Goal: Task Accomplishment & Management: Manage account settings

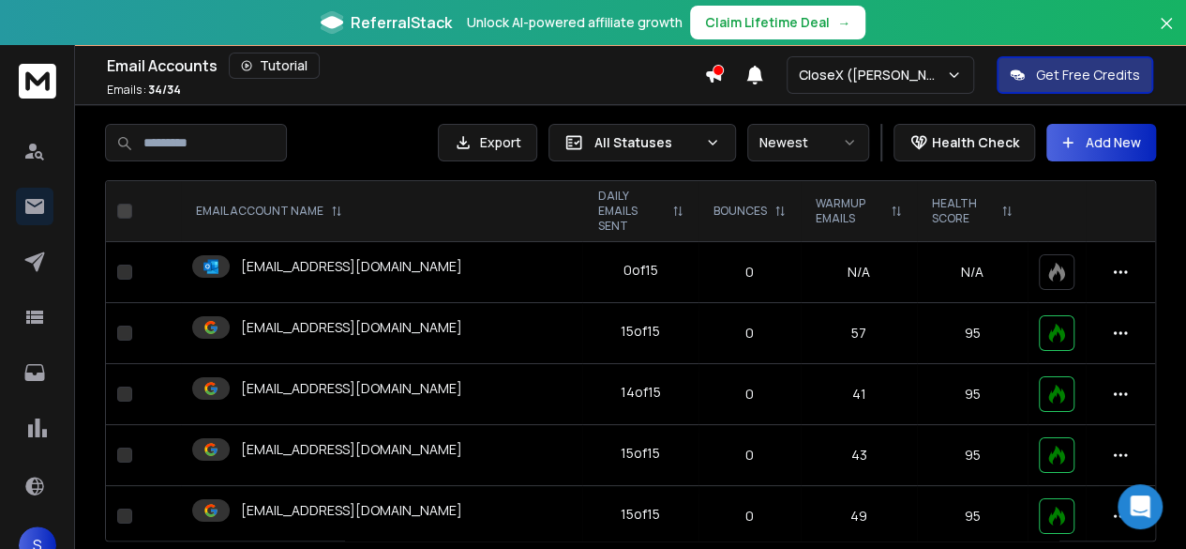
click at [1112, 269] on icon at bounding box center [1120, 271] width 17 height 17
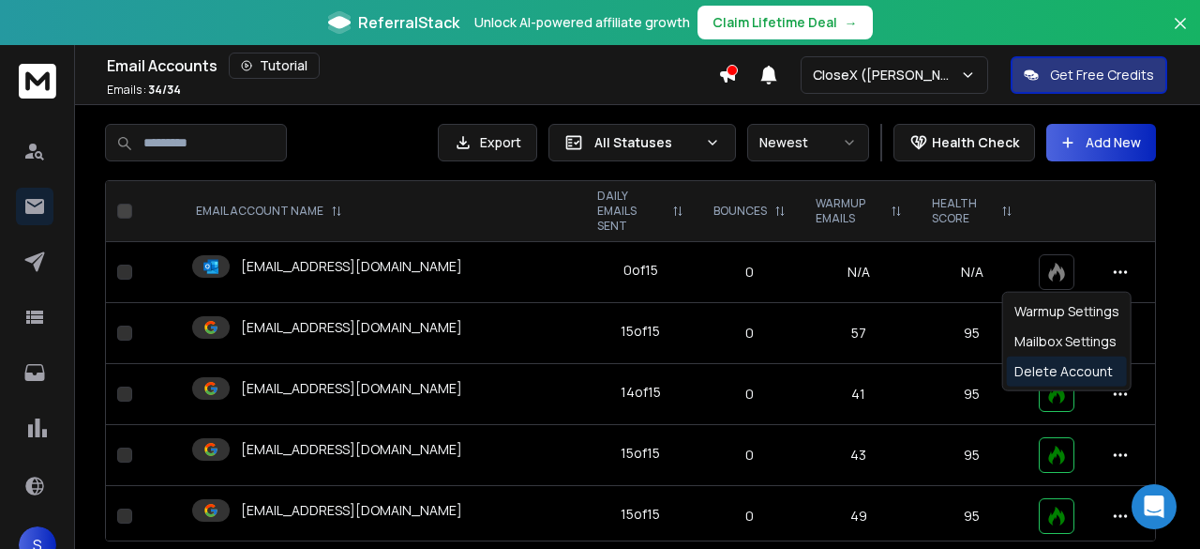
click at [1050, 368] on div "Delete Account" at bounding box center [1067, 371] width 120 height 30
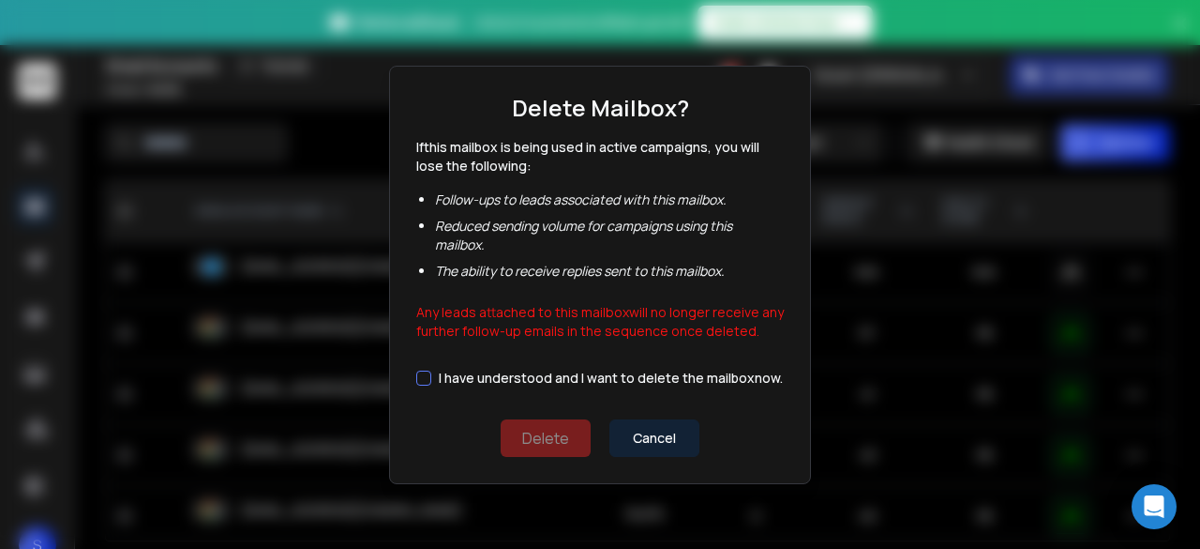
click at [424, 378] on button "I have understood and I want to delete the mailbox now." at bounding box center [423, 377] width 15 height 15
click at [553, 438] on button "Delete" at bounding box center [546, 438] width 90 height 38
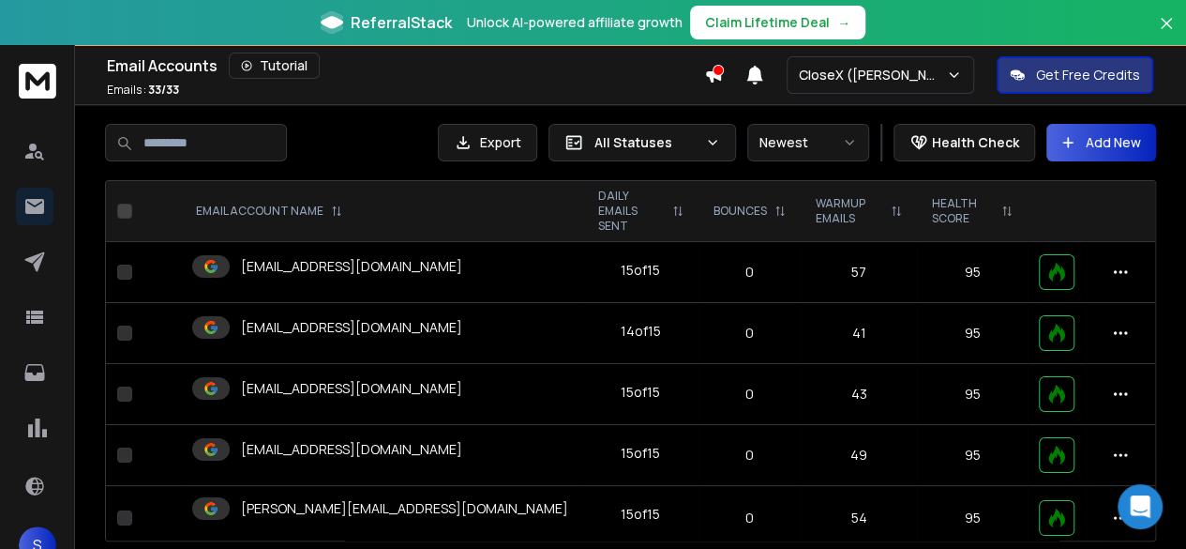
click at [1079, 142] on button "Add New" at bounding box center [1101, 143] width 110 height 38
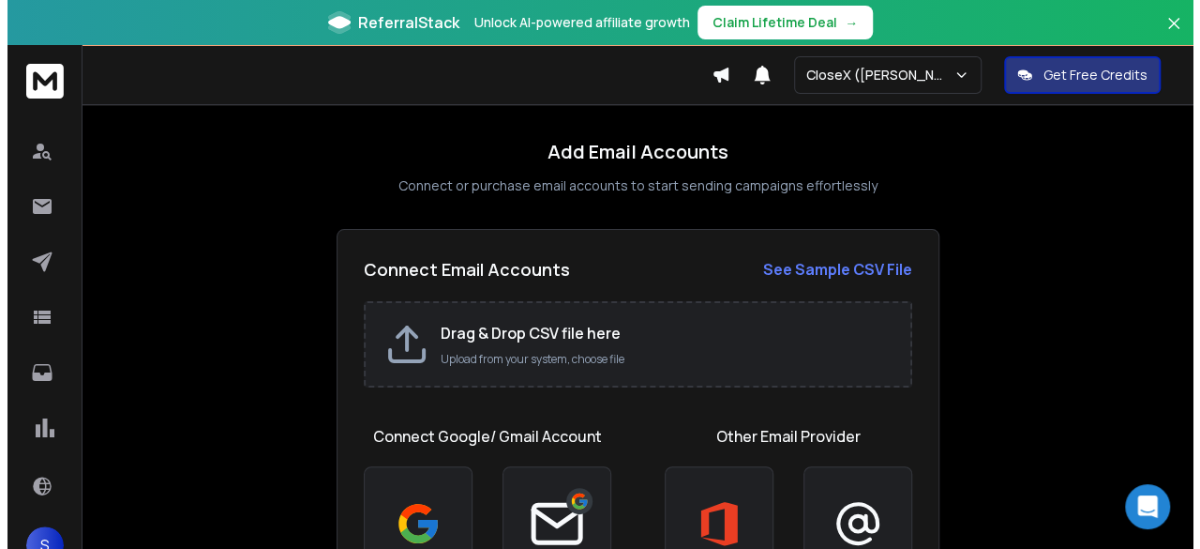
scroll to position [139, 0]
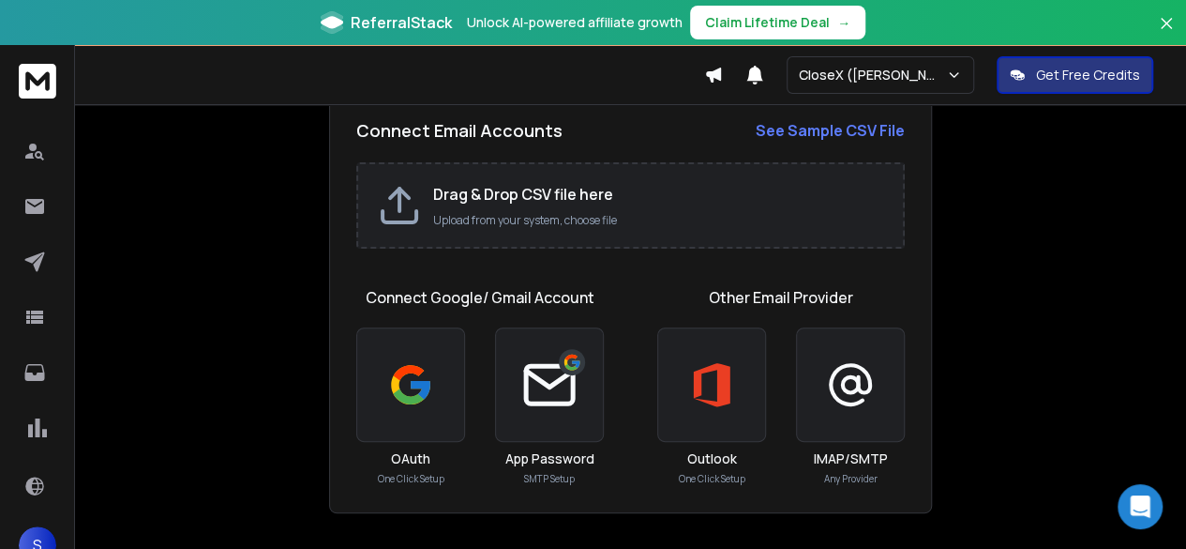
click at [437, 384] on div at bounding box center [410, 384] width 109 height 114
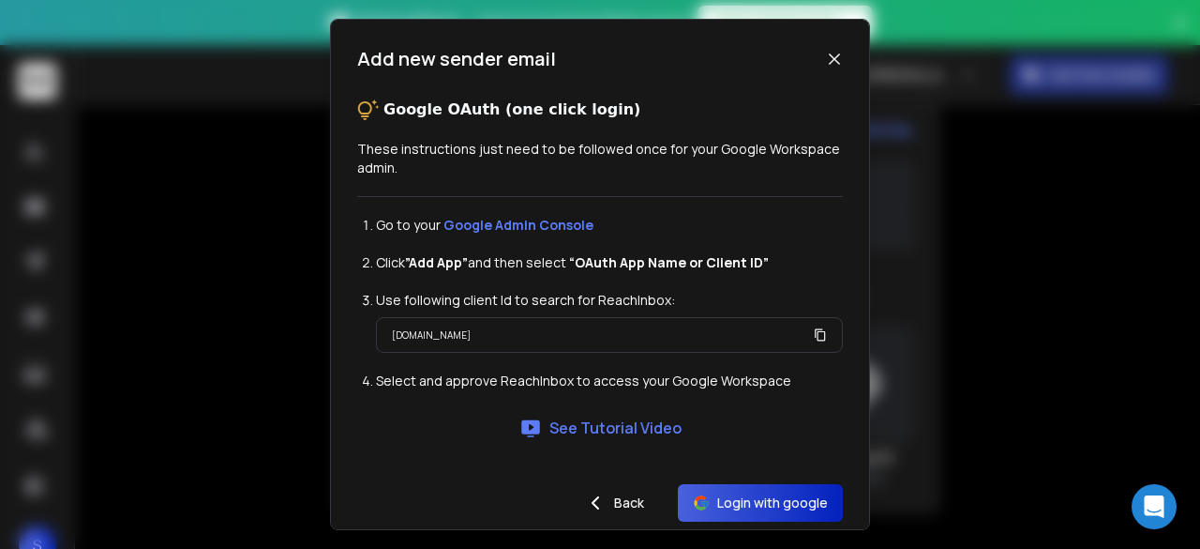
scroll to position [17, 0]
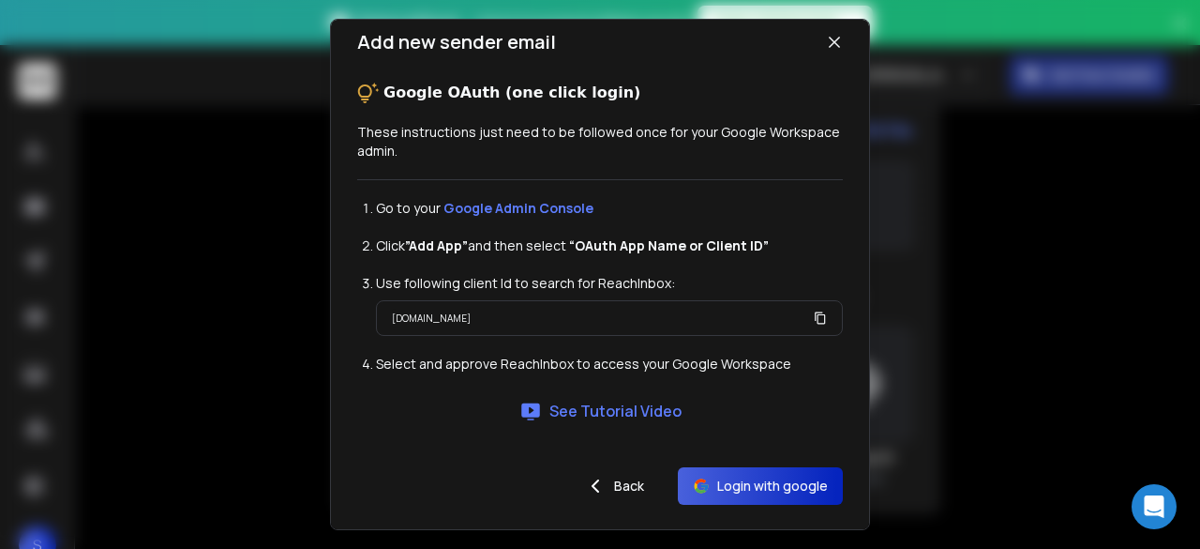
click at [829, 50] on div "Add new sender email" at bounding box center [600, 42] width 486 height 26
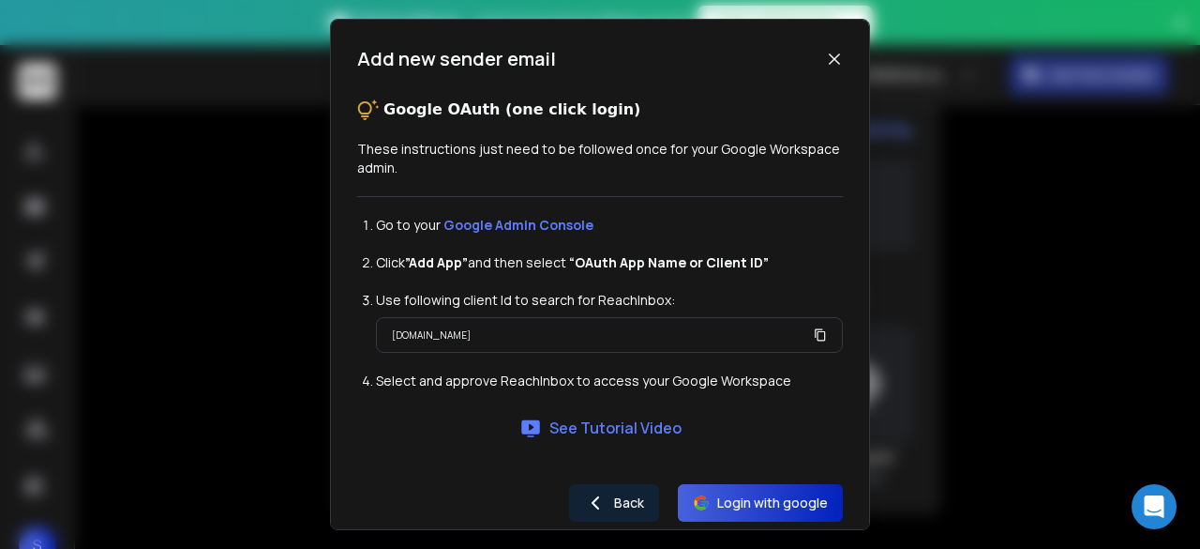
click at [607, 497] on icon at bounding box center [595, 502] width 23 height 23
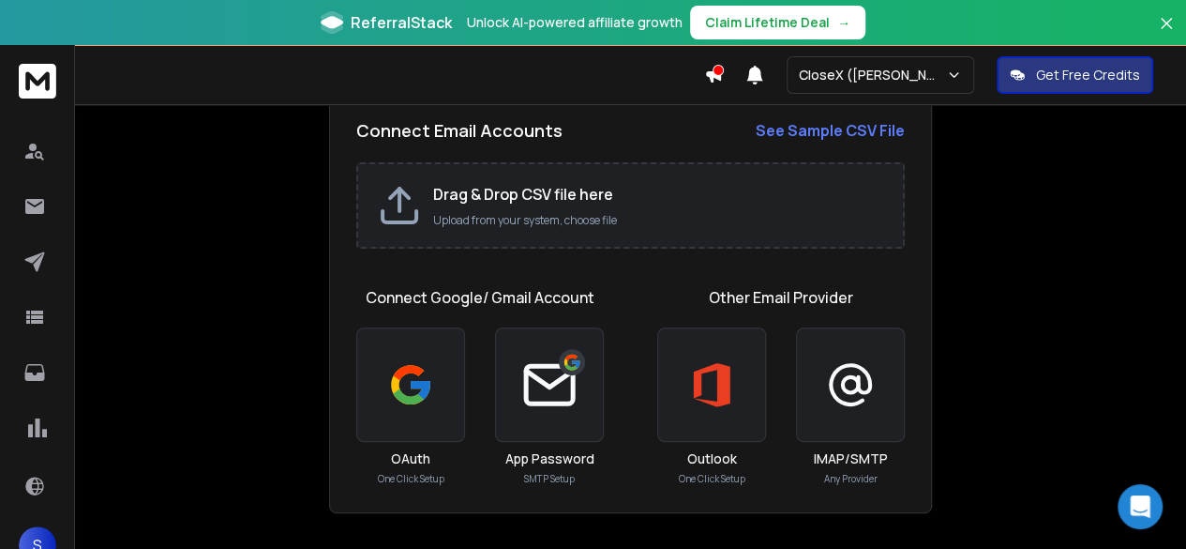
click at [729, 404] on icon at bounding box center [712, 385] width 44 height 44
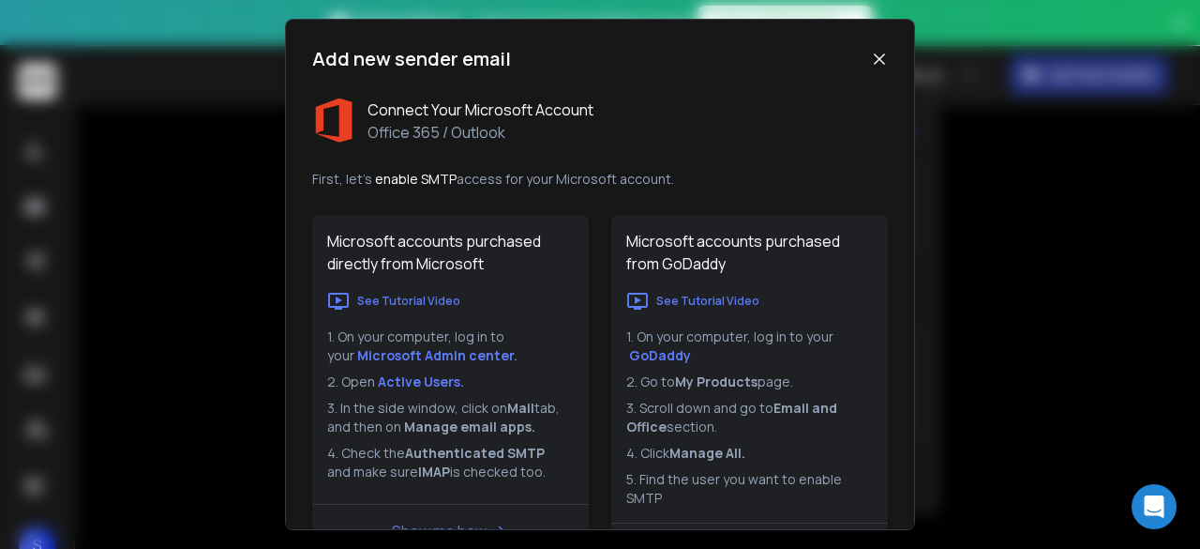
scroll to position [124, 0]
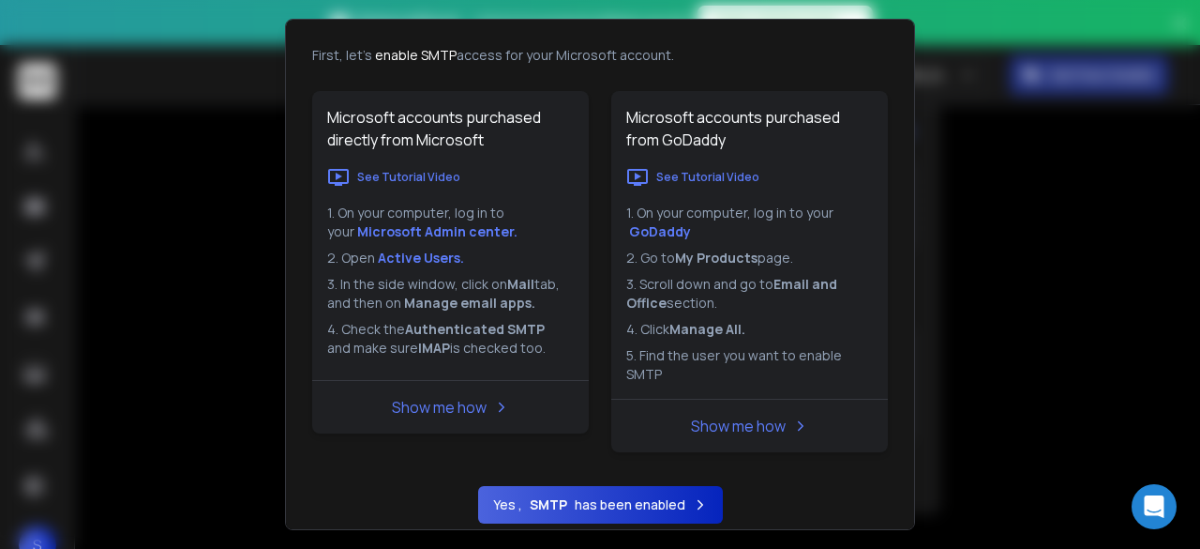
click at [608, 486] on button "Yes , SMTP has been enabled" at bounding box center [600, 505] width 245 height 38
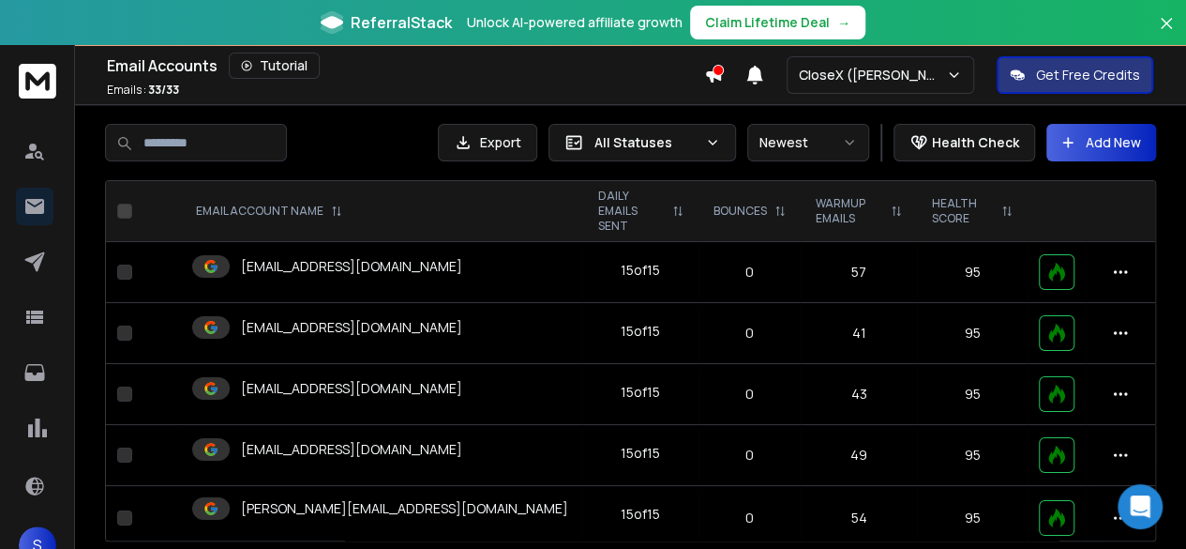
click at [1073, 151] on button "Add New" at bounding box center [1101, 143] width 110 height 38
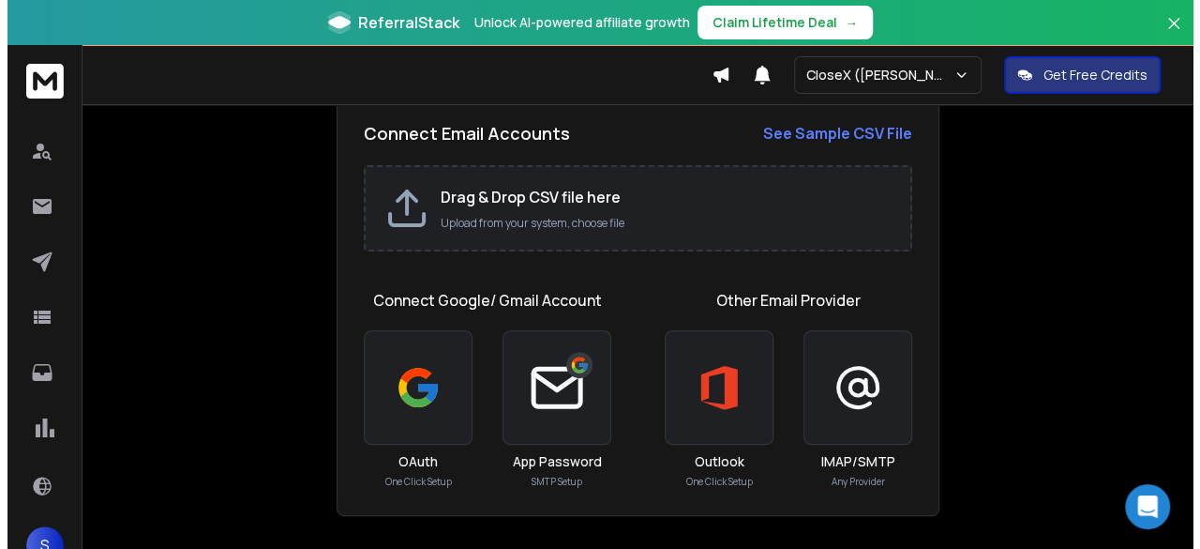
scroll to position [139, 0]
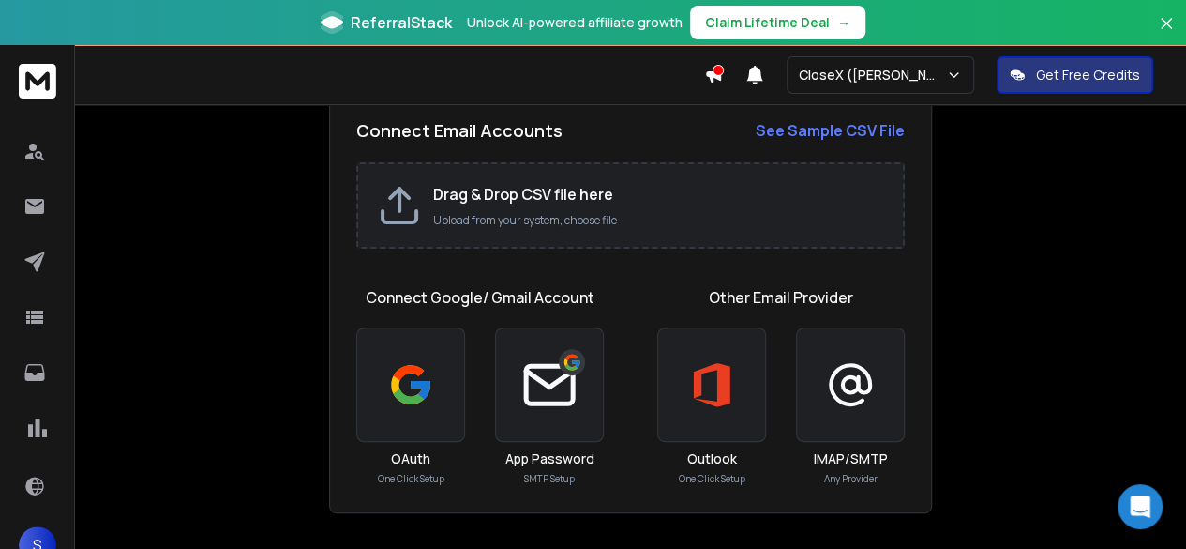
click at [692, 393] on icon at bounding box center [712, 385] width 44 height 44
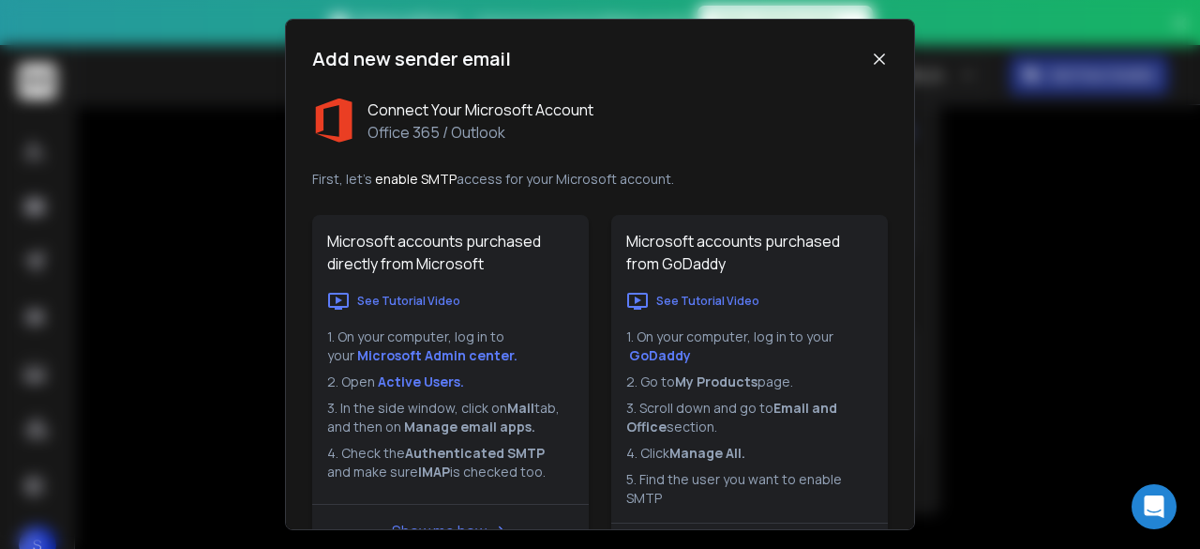
scroll to position [124, 0]
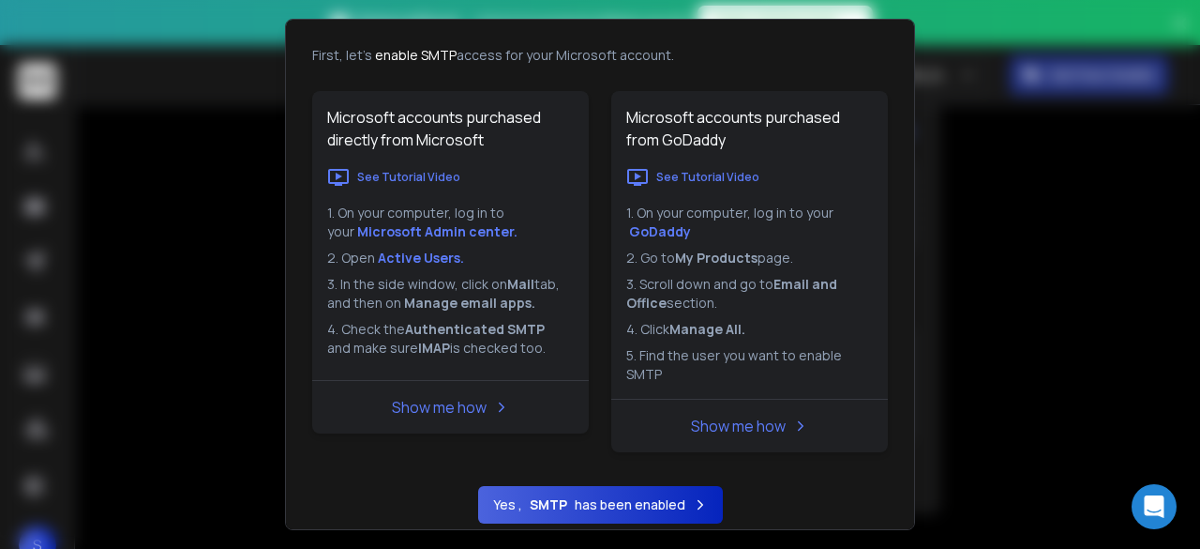
click at [593, 503] on button "Yes , SMTP has been enabled" at bounding box center [600, 505] width 245 height 38
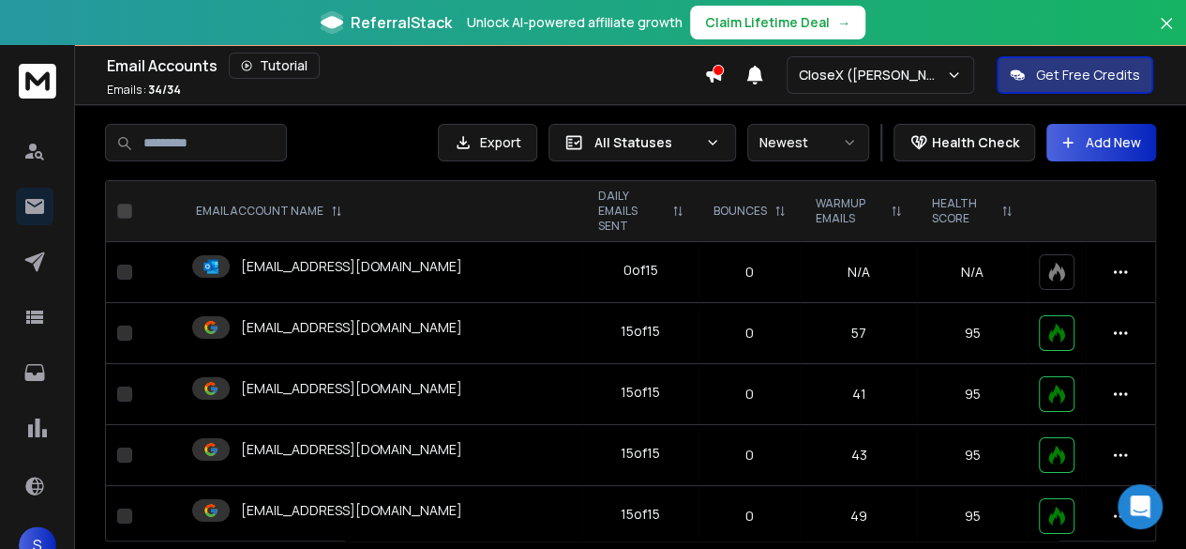
click at [1087, 132] on button "Add New" at bounding box center [1101, 143] width 110 height 38
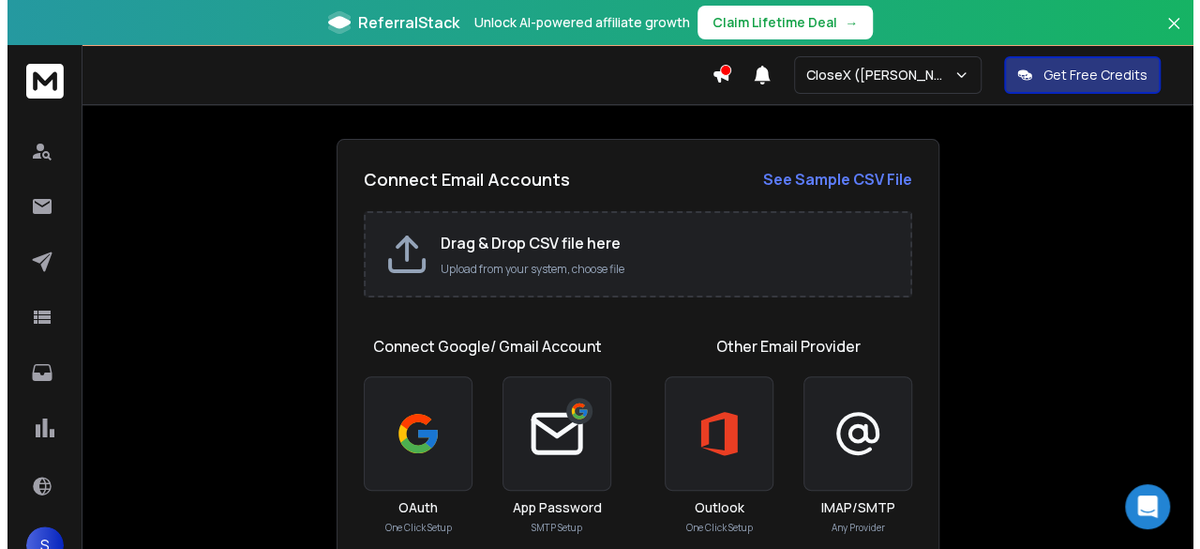
scroll to position [139, 0]
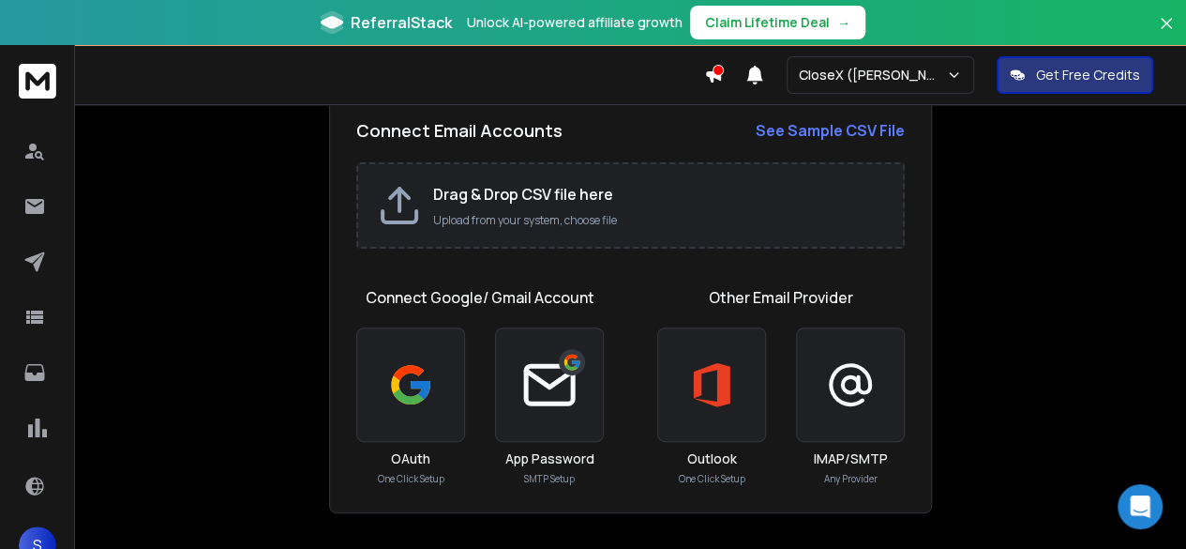
click at [699, 412] on div at bounding box center [711, 384] width 109 height 114
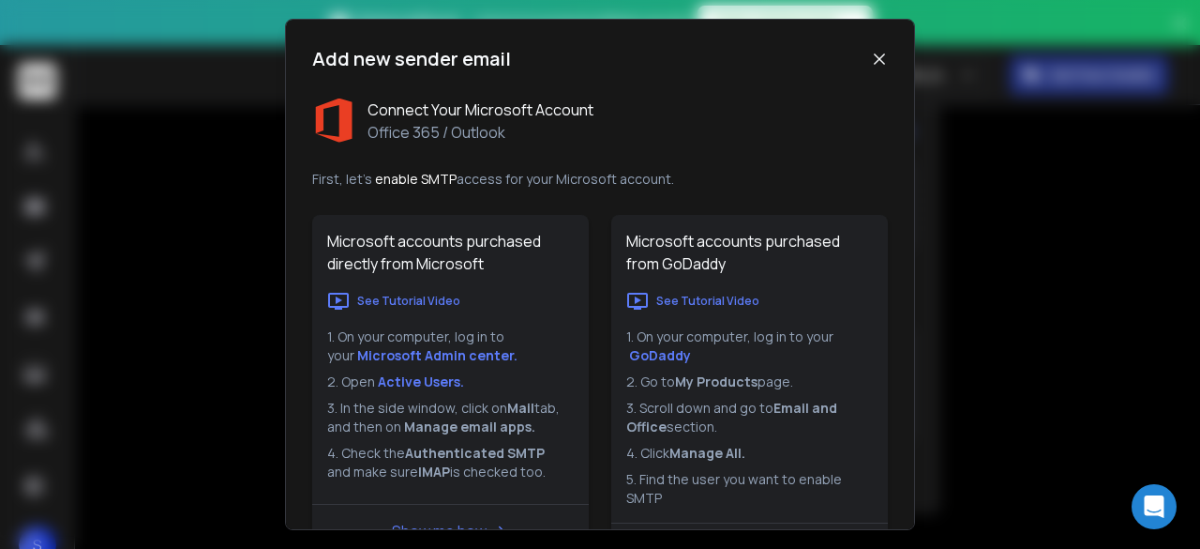
scroll to position [124, 0]
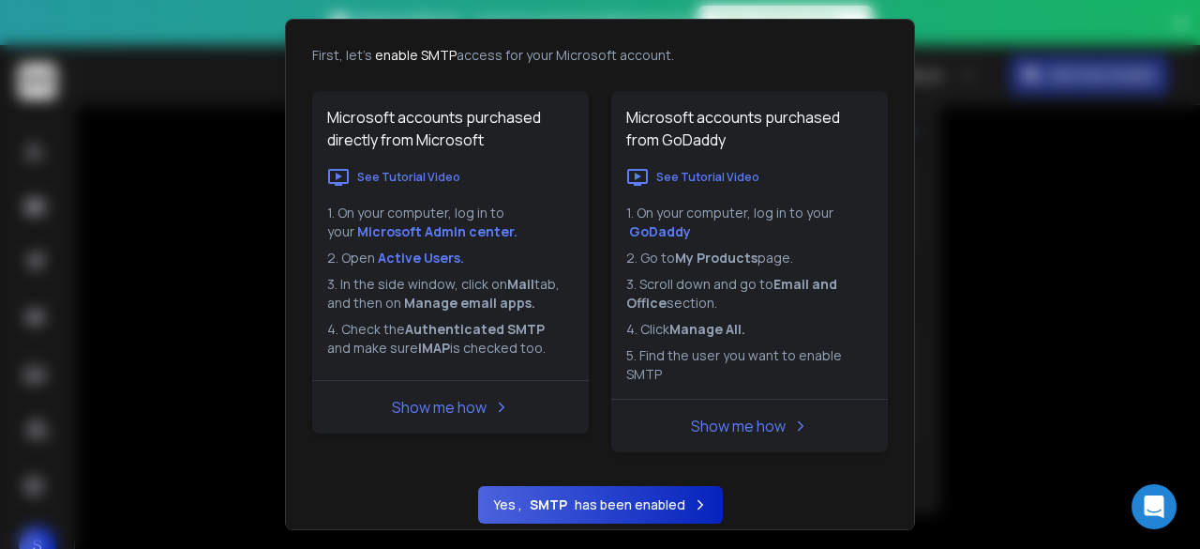
click at [595, 486] on button "Yes , SMTP has been enabled" at bounding box center [600, 505] width 245 height 38
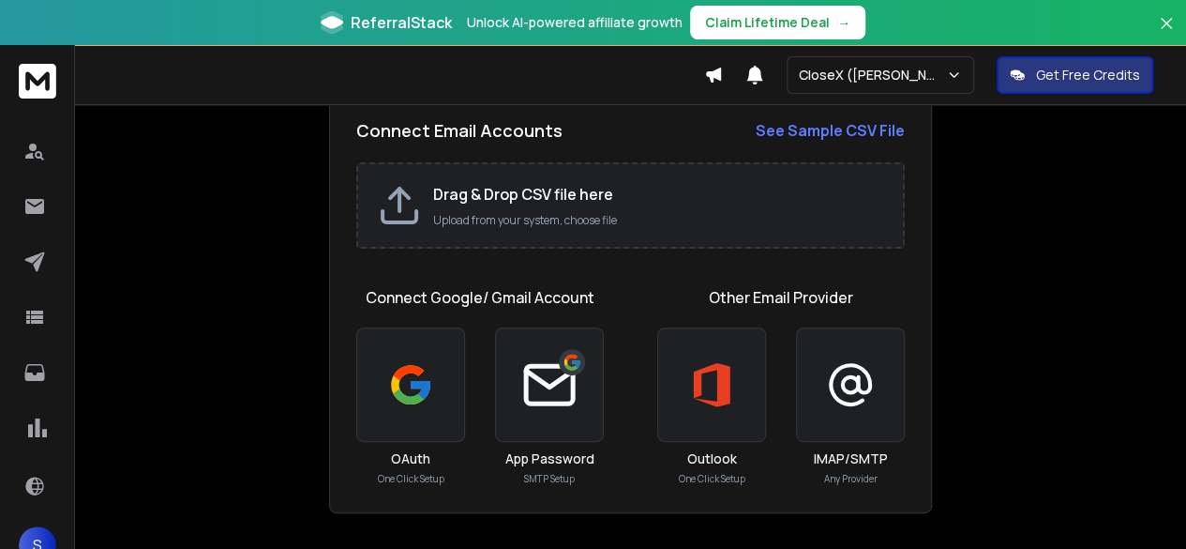
scroll to position [139, 0]
click at [40, 211] on icon at bounding box center [34, 206] width 19 height 15
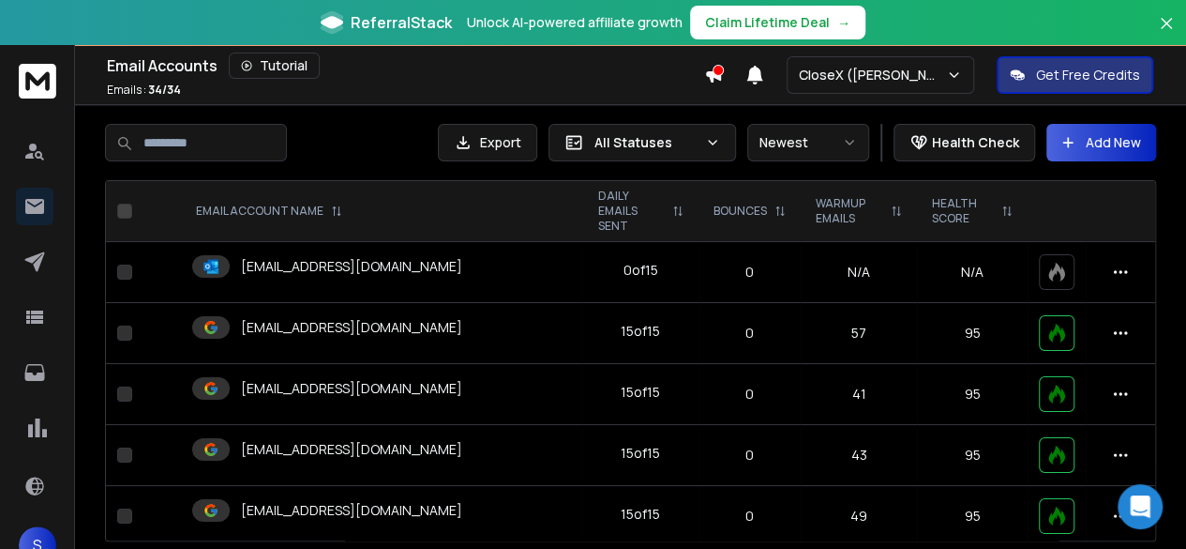
click at [1114, 270] on icon at bounding box center [1121, 271] width 14 height 3
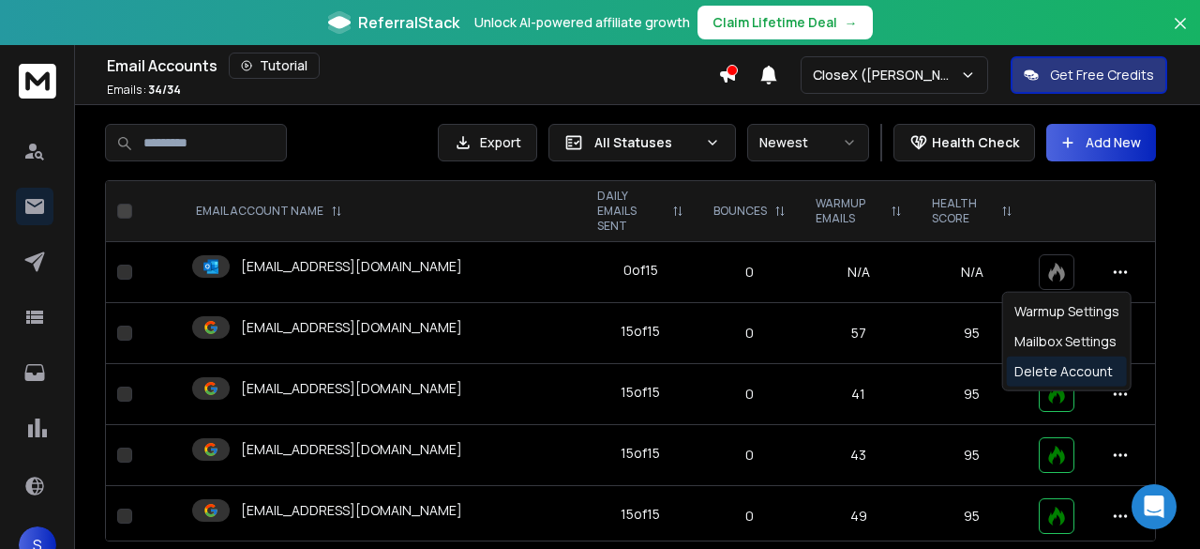
click at [1047, 372] on div "Delete Account" at bounding box center [1067, 371] width 120 height 30
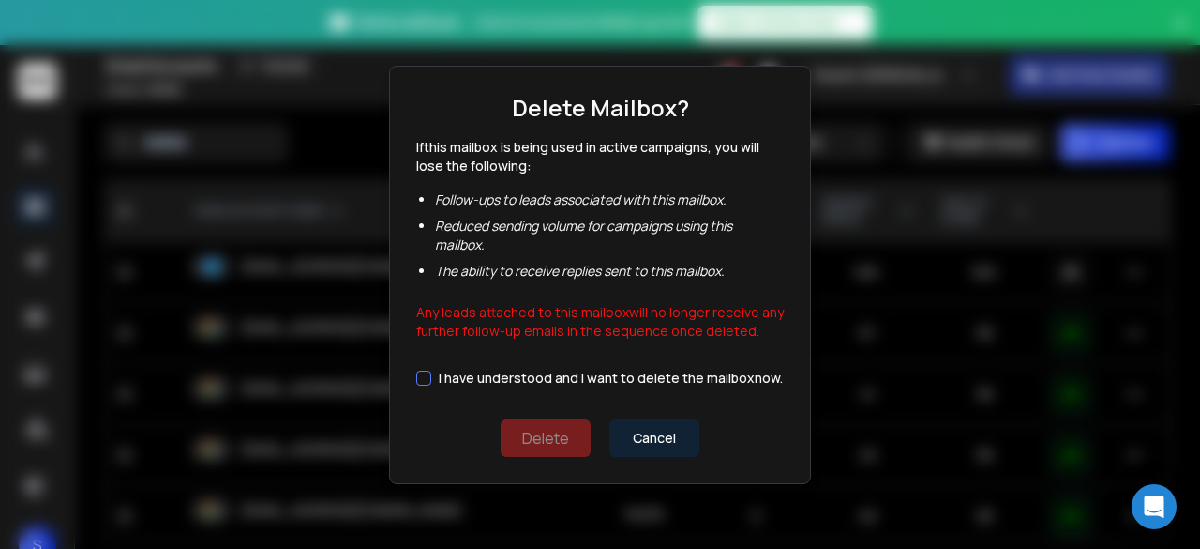
click at [434, 377] on div "I have understood and I want to delete the mailbox now." at bounding box center [600, 370] width 368 height 30
click at [555, 378] on label "I have understood and I want to delete the mailbox now." at bounding box center [611, 377] width 344 height 13
click at [431, 378] on button "I have understood and I want to delete the mailbox now." at bounding box center [423, 377] width 15 height 15
click at [549, 432] on button "Delete" at bounding box center [546, 438] width 90 height 38
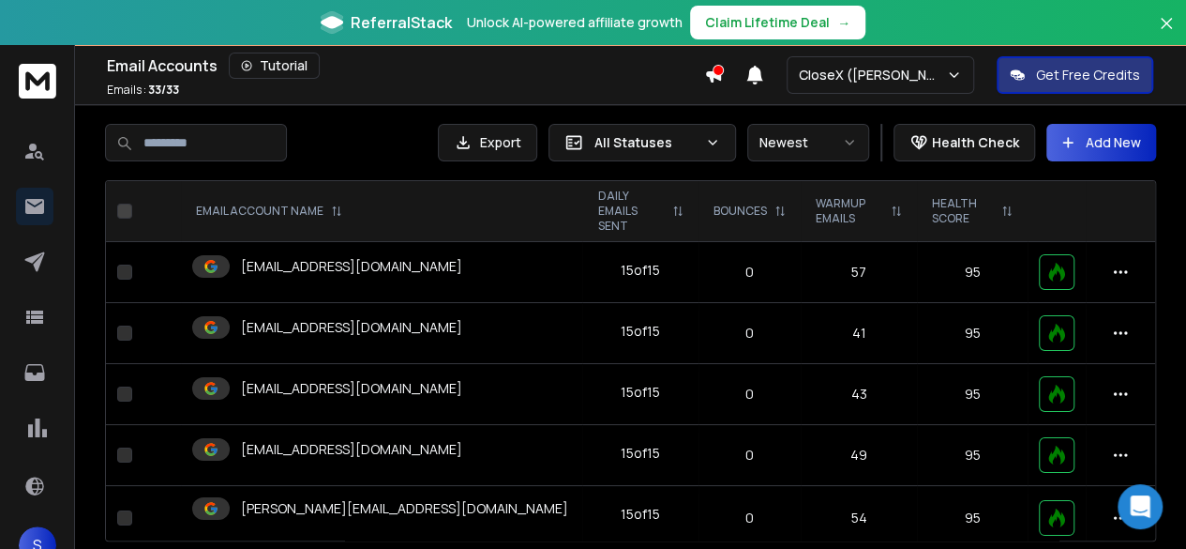
click at [536, 83] on div "Emails : 33 / 33" at bounding box center [405, 90] width 597 height 15
click at [1075, 143] on icon at bounding box center [1067, 142] width 13 height 13
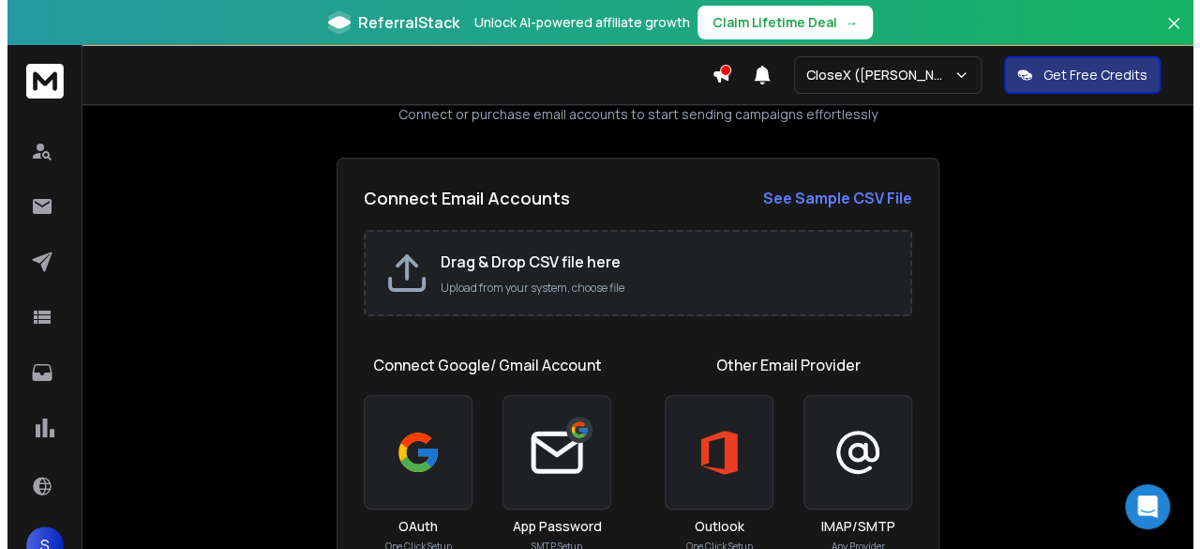
scroll to position [139, 0]
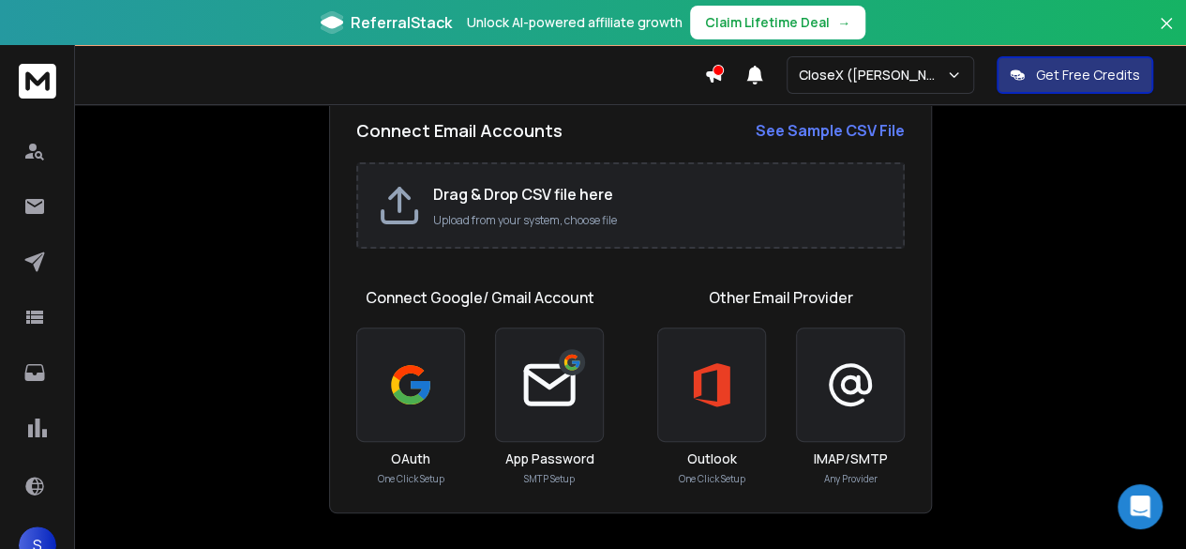
click at [430, 408] on icon at bounding box center [410, 384] width 47 height 56
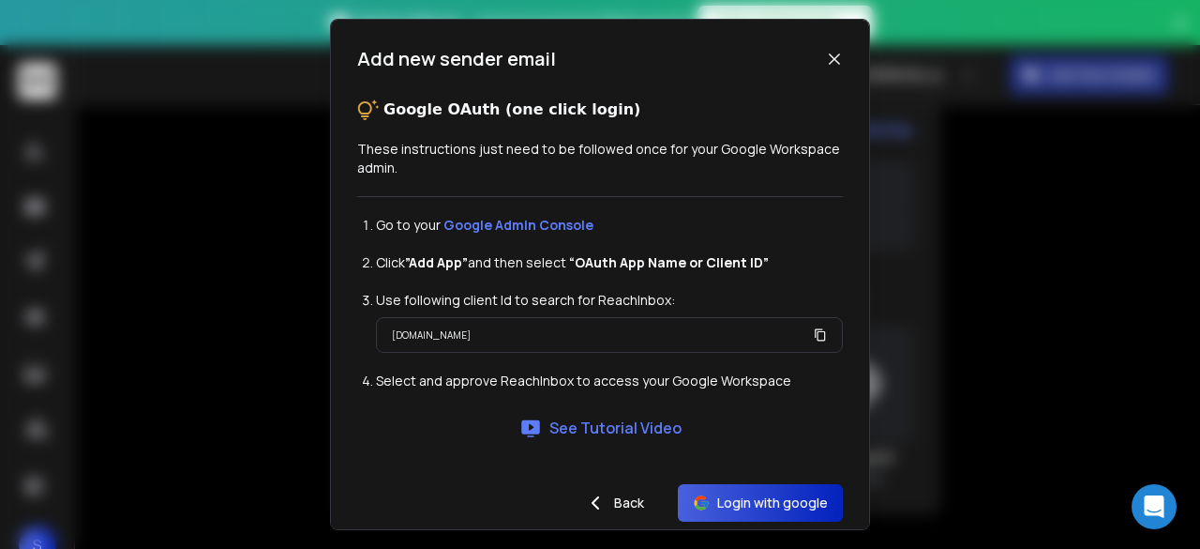
scroll to position [17, 0]
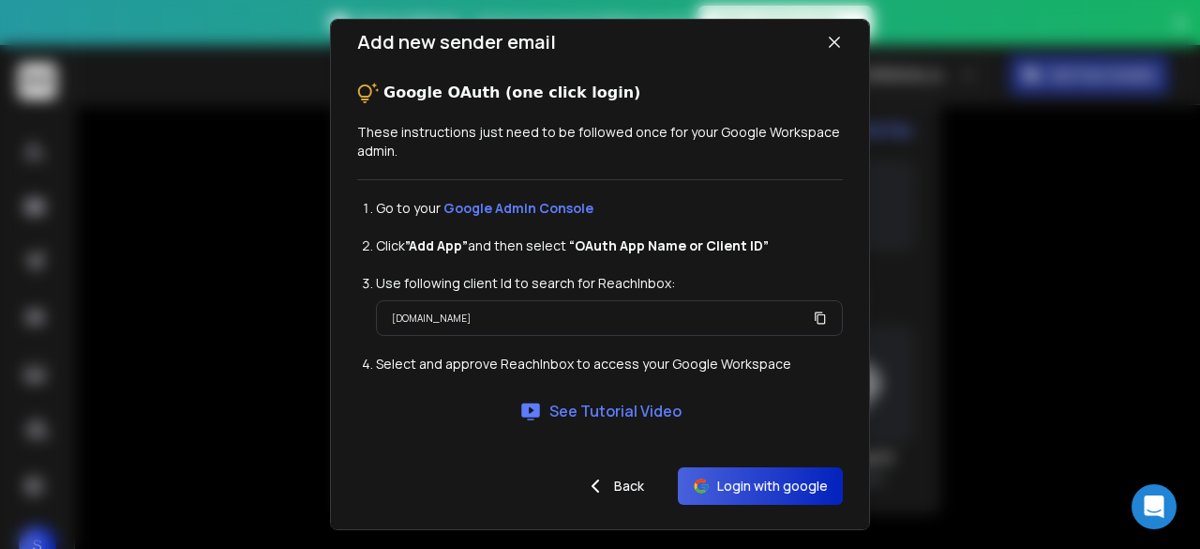
click at [834, 40] on icon at bounding box center [834, 42] width 11 height 11
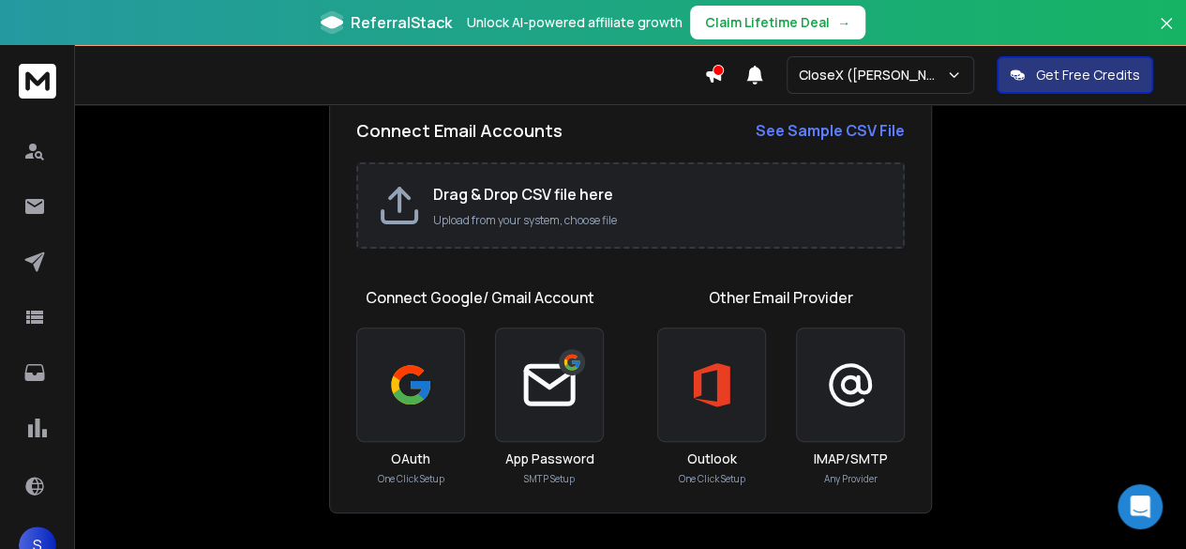
click at [840, 405] on icon at bounding box center [850, 384] width 47 height 56
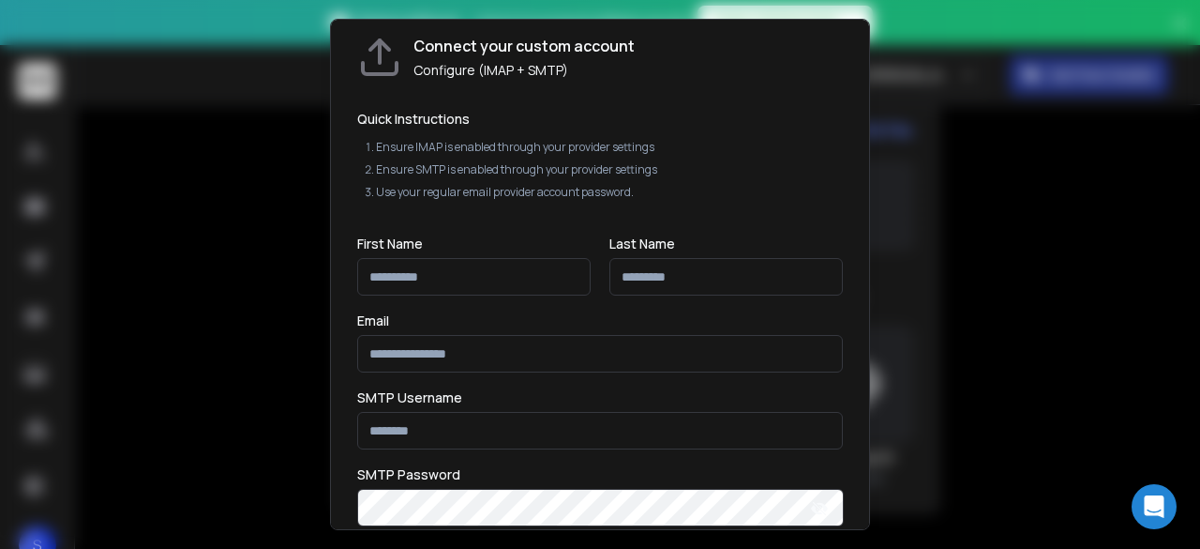
scroll to position [0, 0]
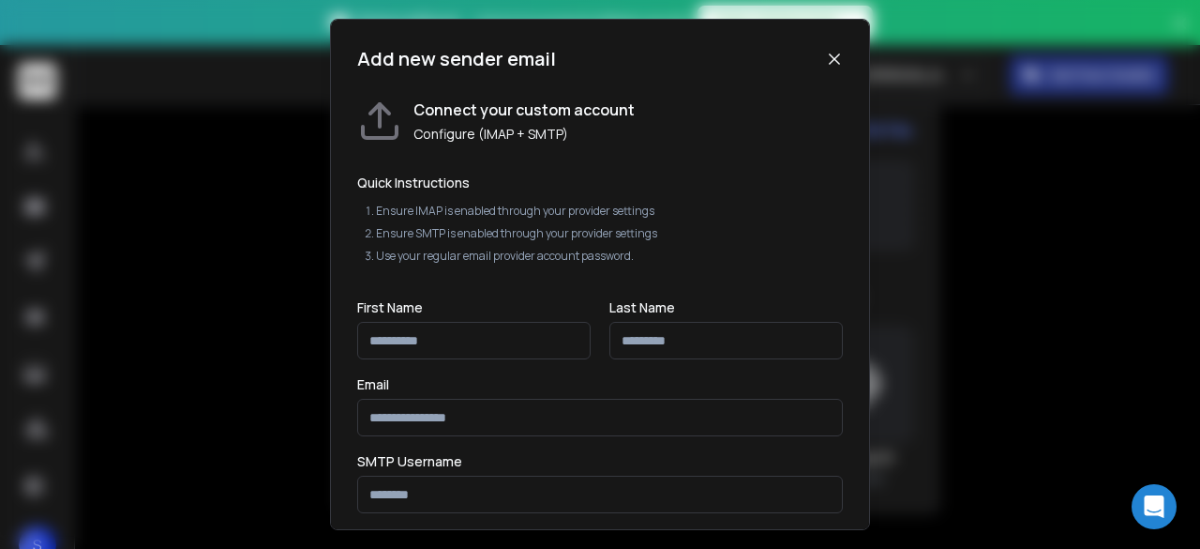
click at [840, 60] on icon at bounding box center [834, 59] width 17 height 17
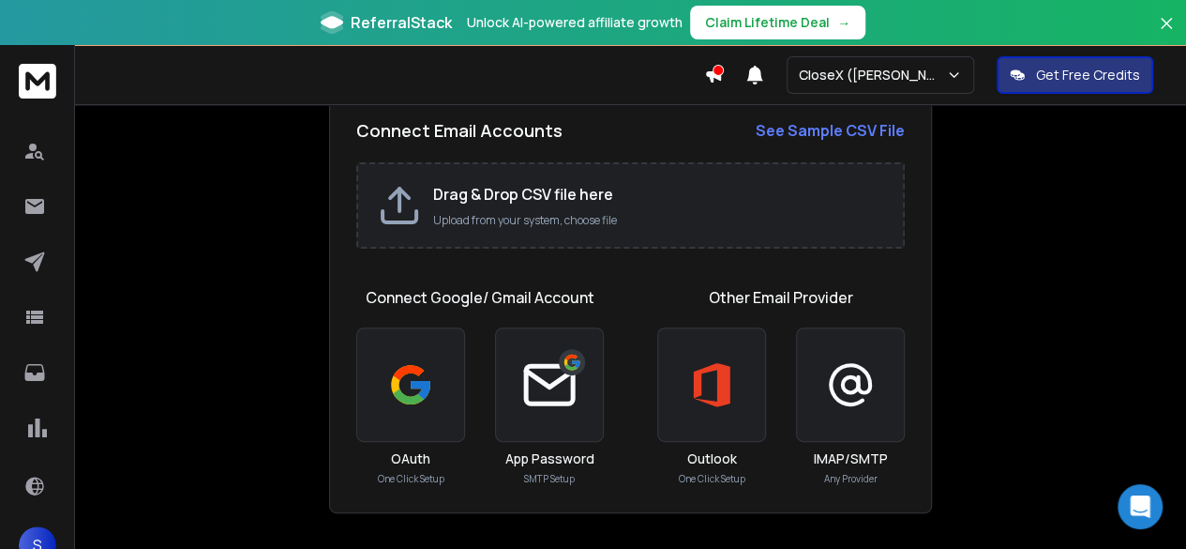
click at [714, 394] on icon at bounding box center [712, 385] width 44 height 44
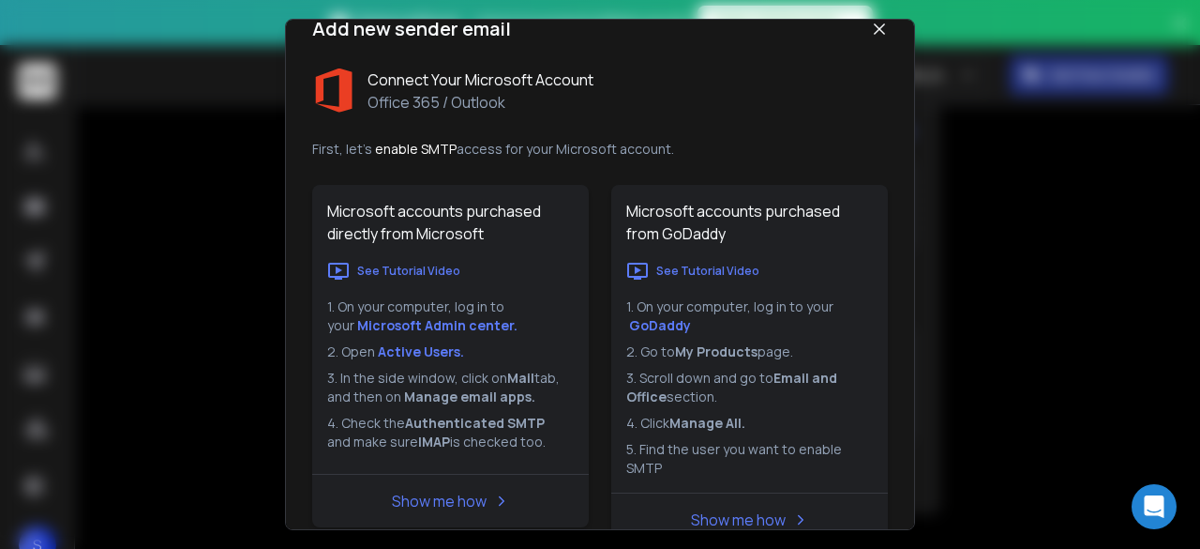
scroll to position [124, 0]
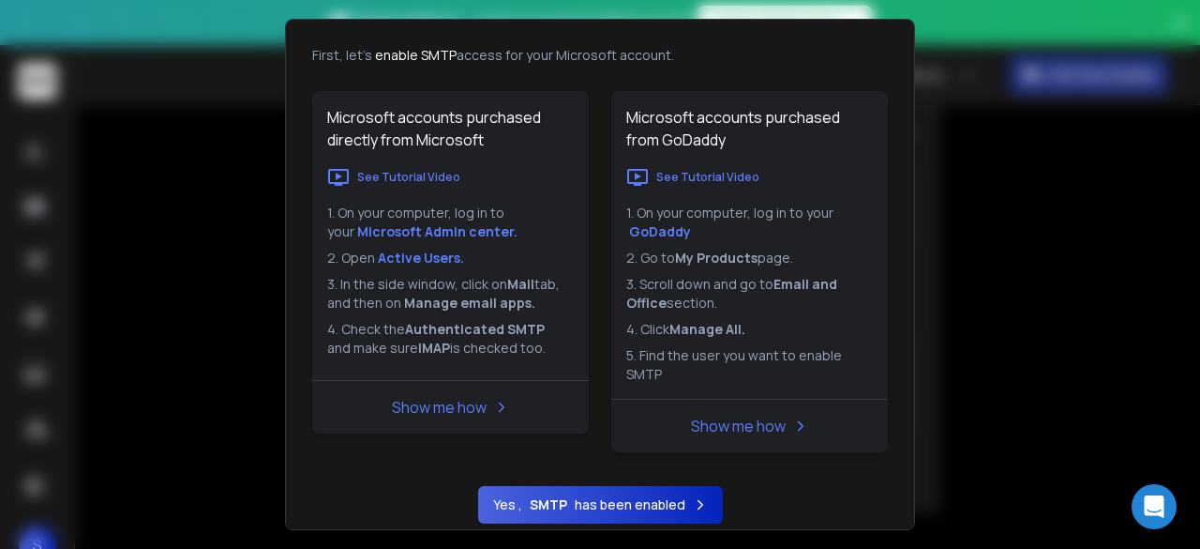
click at [414, 230] on link "Microsoft Admin center." at bounding box center [437, 231] width 160 height 18
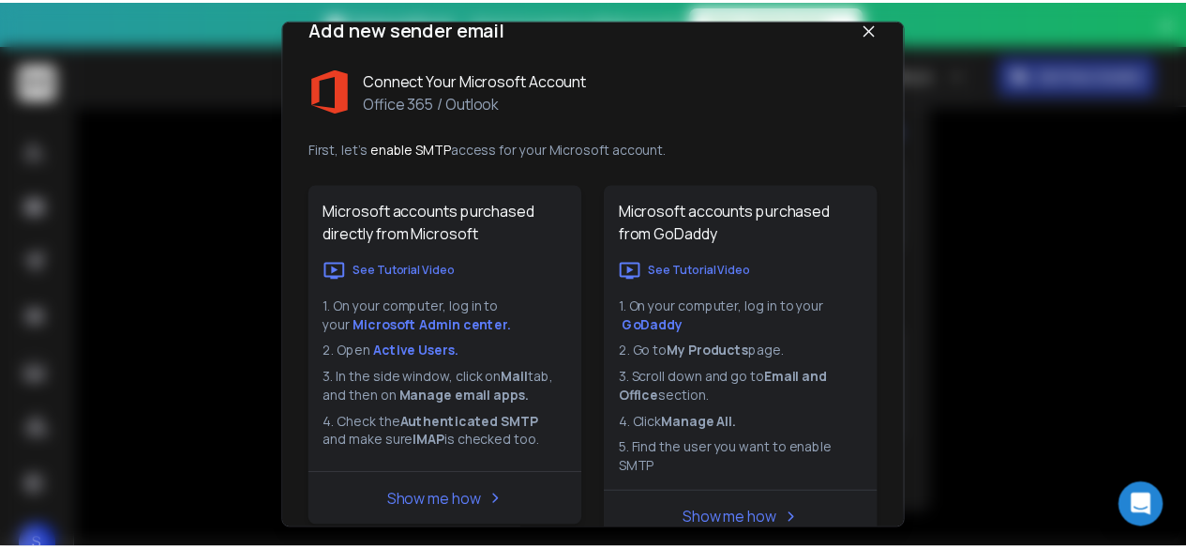
scroll to position [0, 0]
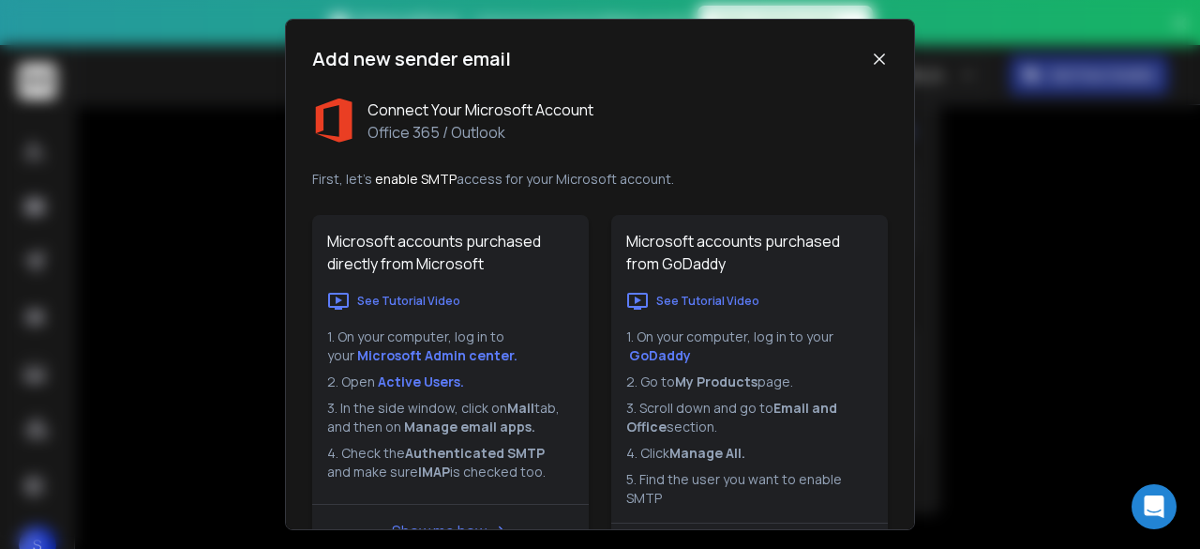
click at [872, 59] on icon at bounding box center [879, 59] width 17 height 17
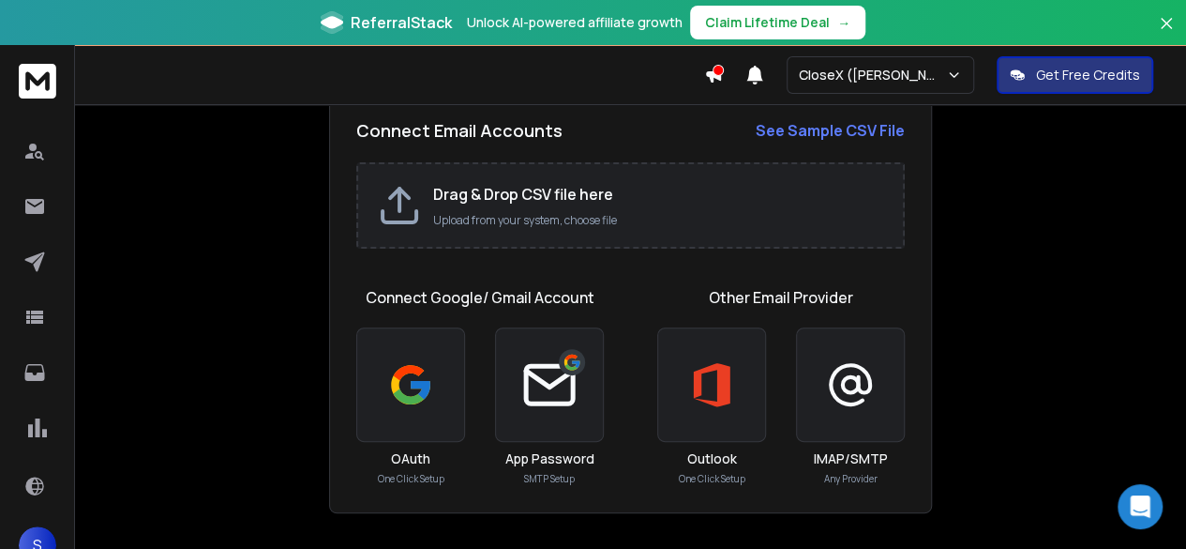
click at [25, 80] on icon at bounding box center [38, 81] width 38 height 35
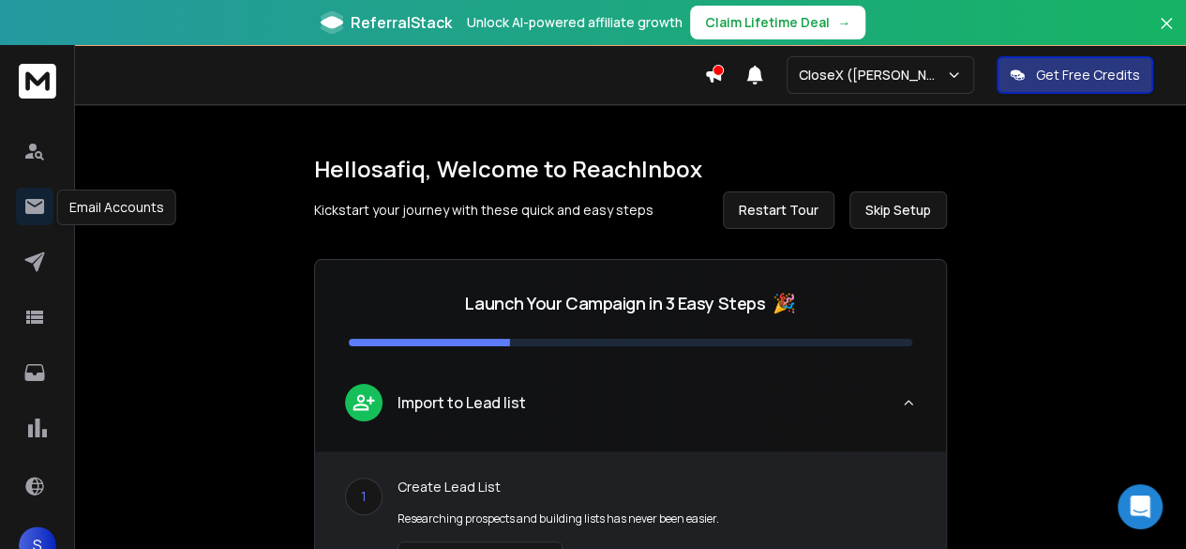
click at [32, 198] on icon at bounding box center [34, 206] width 23 height 23
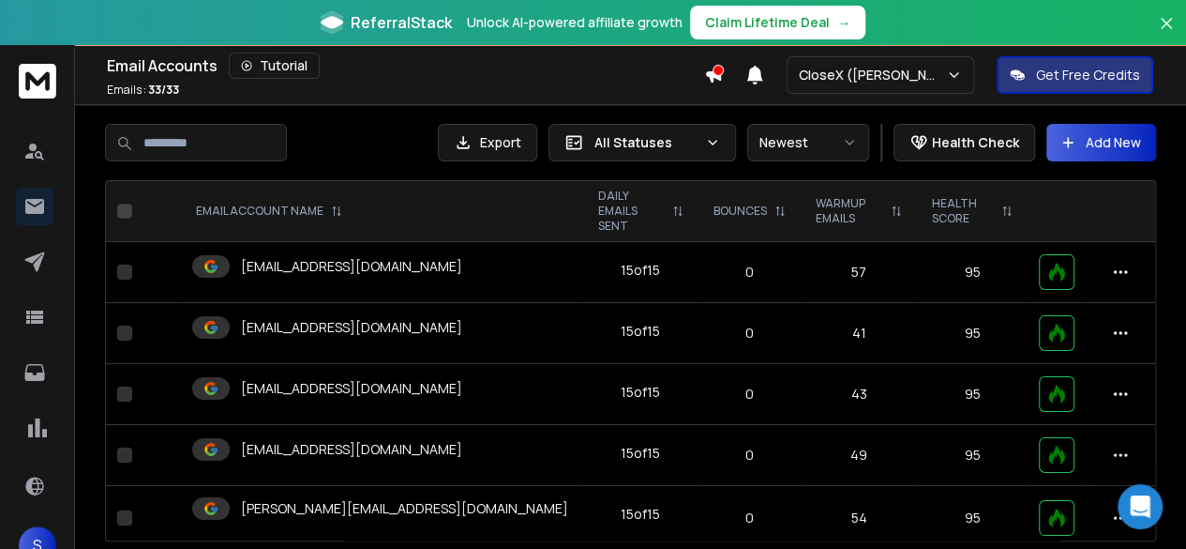
click at [1091, 140] on button "Add New" at bounding box center [1101, 143] width 110 height 38
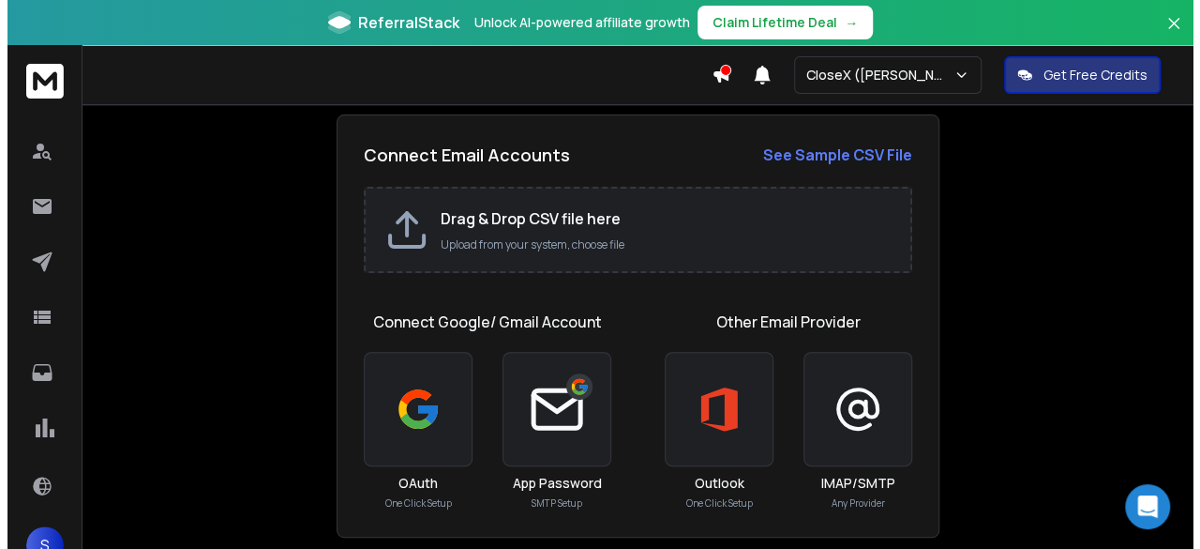
scroll to position [139, 0]
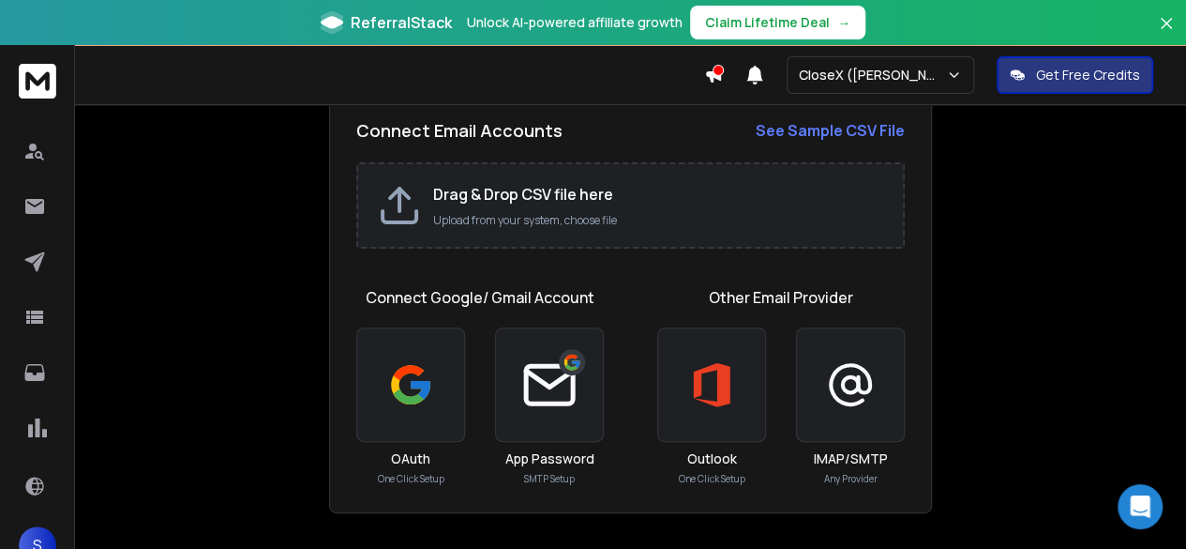
click at [705, 391] on icon at bounding box center [712, 385] width 44 height 44
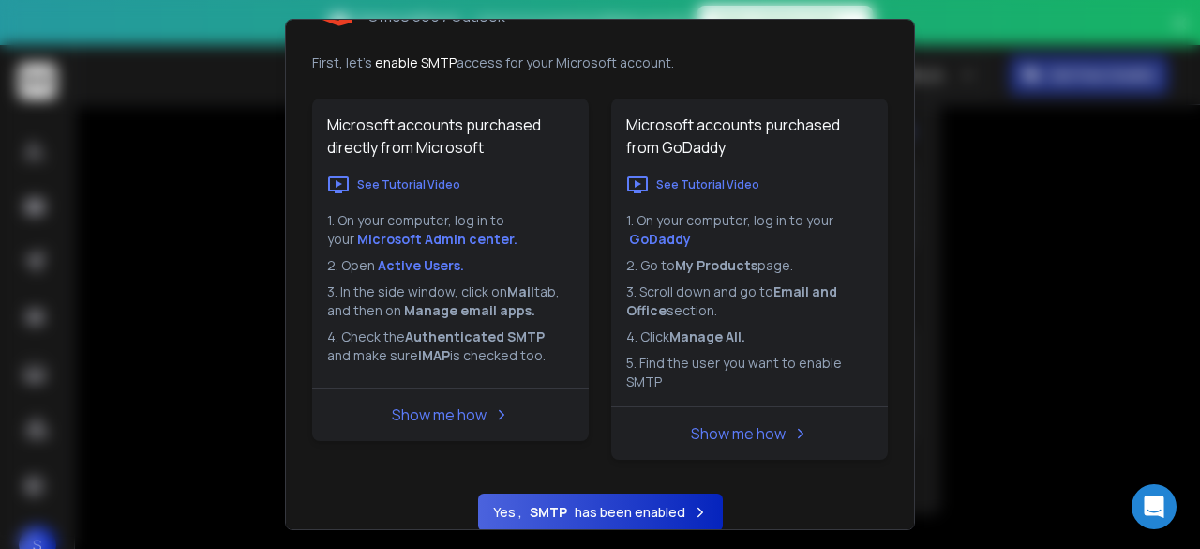
scroll to position [124, 0]
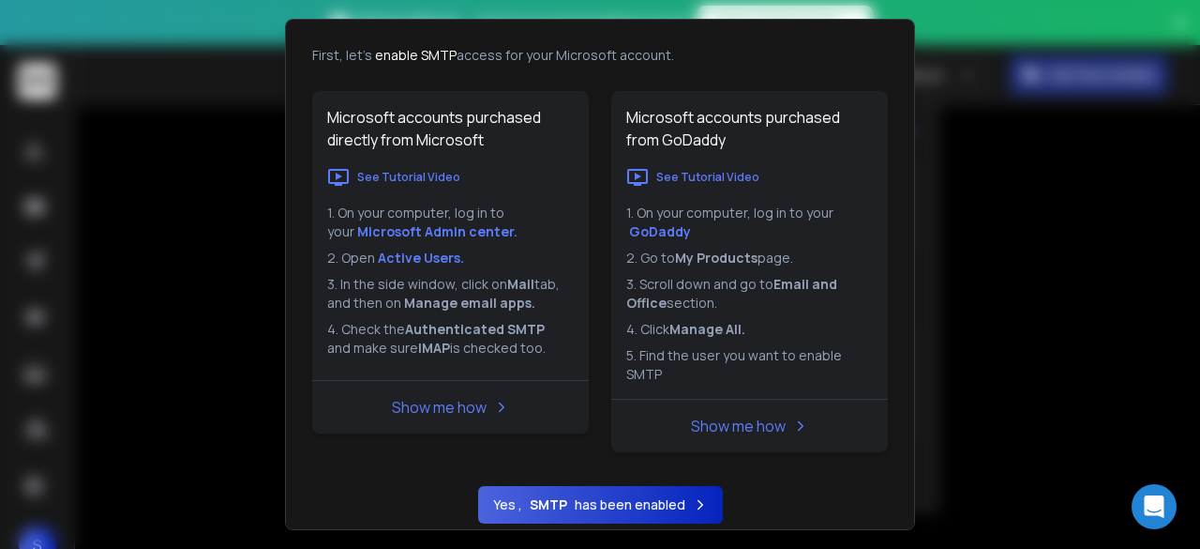
click at [519, 120] on h1 "Microsoft accounts purchased directly from Microsoft" at bounding box center [450, 128] width 277 height 75
click at [510, 173] on div "See Tutorial Video" at bounding box center [450, 177] width 277 height 23
click at [450, 406] on link "Show me how" at bounding box center [439, 407] width 95 height 21
click at [579, 491] on button "Yes , SMTP has been enabled" at bounding box center [600, 505] width 245 height 38
